Goal: Task Accomplishment & Management: Manage account settings

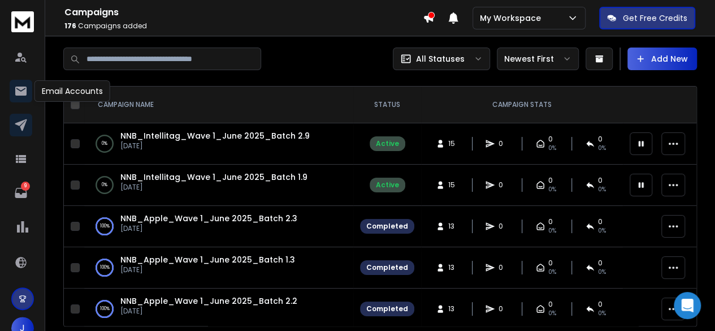
click at [22, 100] on link at bounding box center [21, 91] width 23 height 23
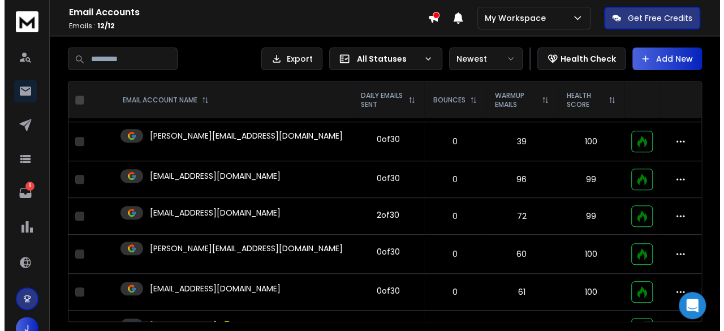
scroll to position [244, 0]
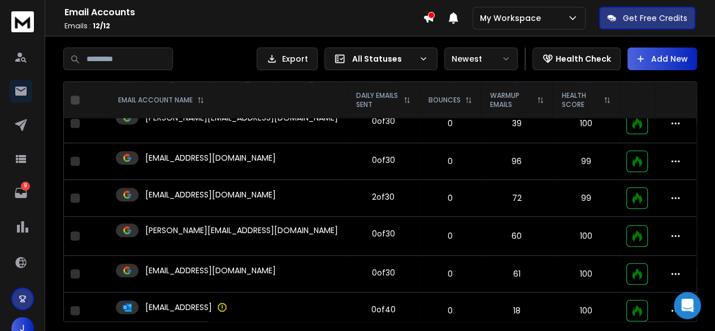
click at [179, 301] on p "[EMAIL_ADDRESS]" at bounding box center [178, 306] width 67 height 11
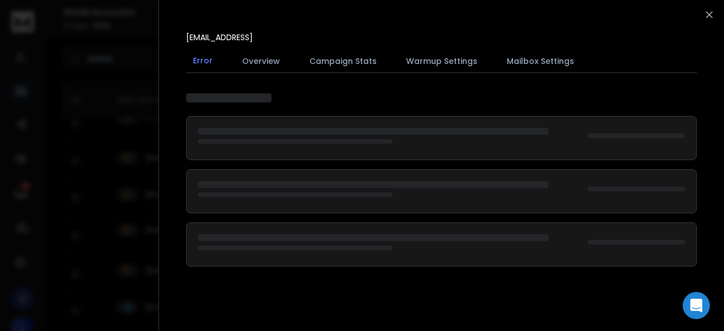
click at [427, 58] on button "Warmup Settings" at bounding box center [441, 61] width 85 height 25
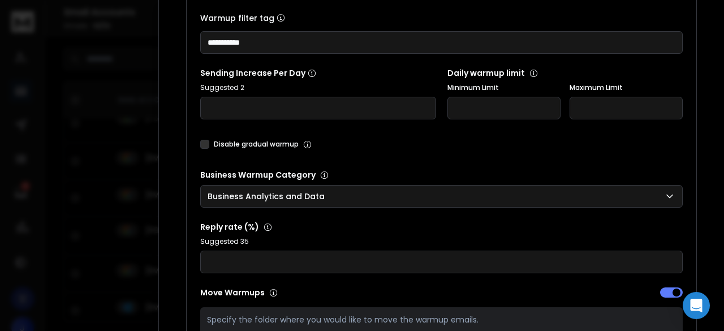
scroll to position [170, 0]
click at [607, 103] on input "**" at bounding box center [625, 107] width 113 height 23
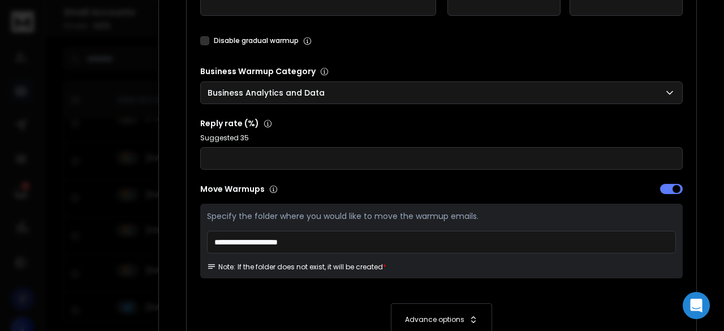
scroll to position [339, 0]
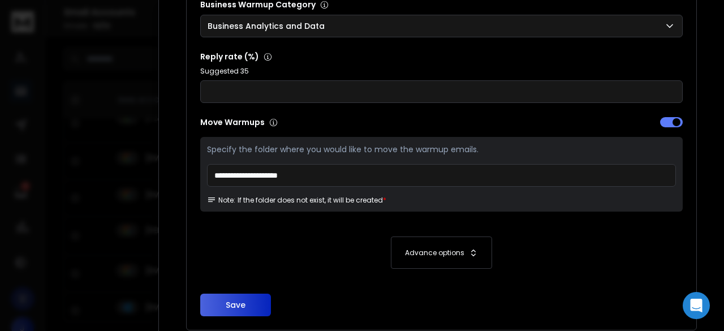
type input "*"
click at [261, 301] on button "Save" at bounding box center [235, 304] width 71 height 23
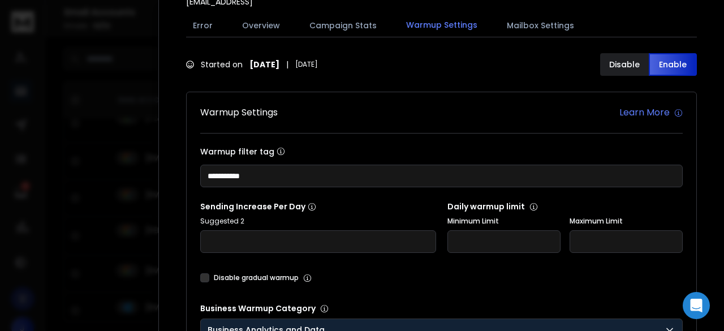
scroll to position [0, 0]
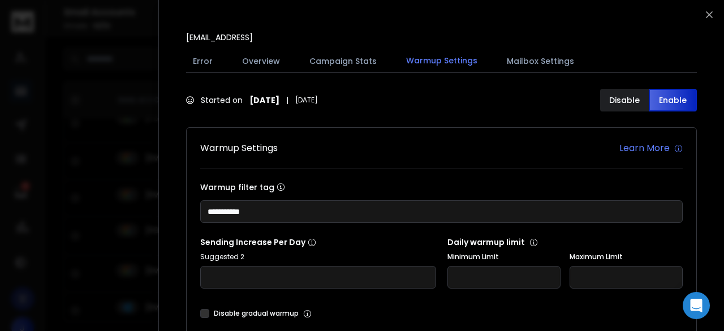
click at [515, 55] on button "Mailbox Settings" at bounding box center [540, 61] width 81 height 25
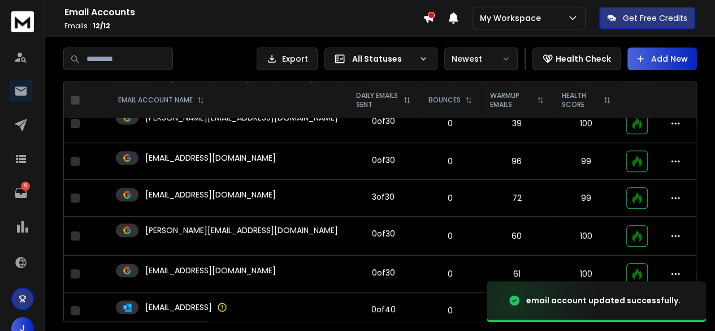
click at [212, 301] on p "[EMAIL_ADDRESS]" at bounding box center [178, 306] width 67 height 11
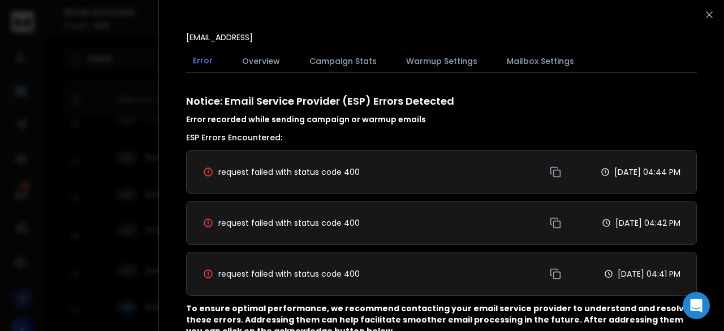
click at [547, 54] on button "Mailbox Settings" at bounding box center [540, 61] width 81 height 25
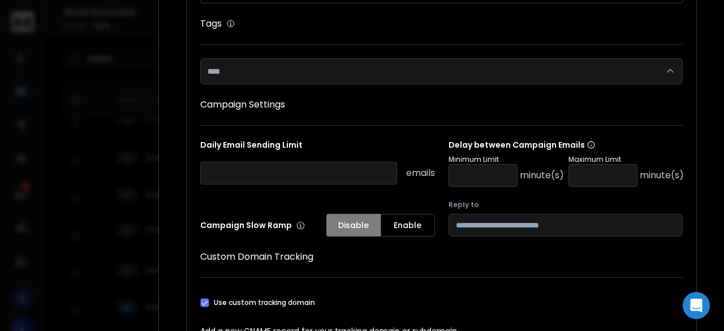
scroll to position [283, 0]
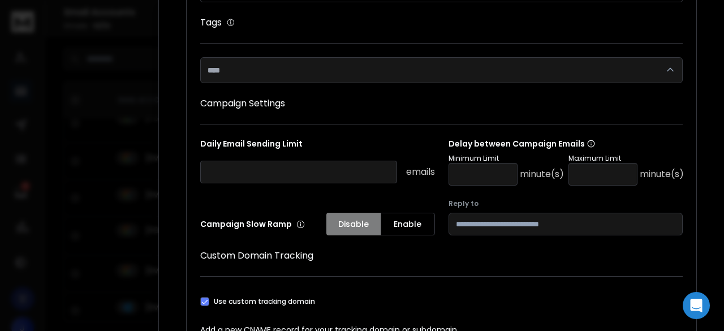
click at [269, 174] on input "**" at bounding box center [298, 172] width 197 height 23
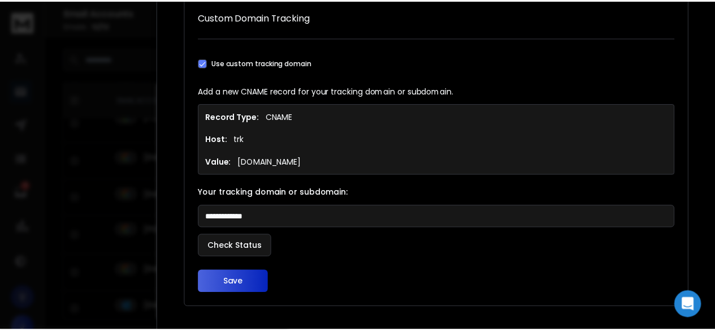
scroll to position [528, 0]
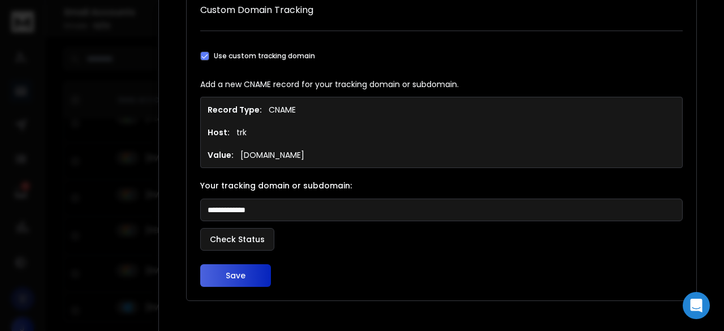
click at [228, 280] on button "Save" at bounding box center [235, 275] width 71 height 23
